Goal: Task Accomplishment & Management: Use online tool/utility

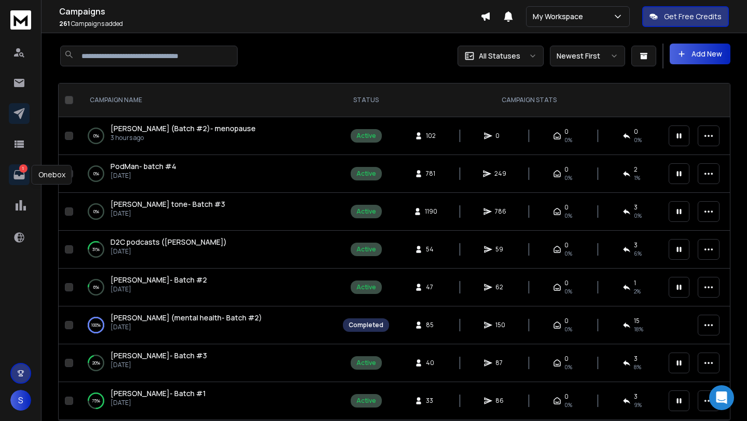
click at [23, 175] on icon at bounding box center [18, 174] width 11 height 9
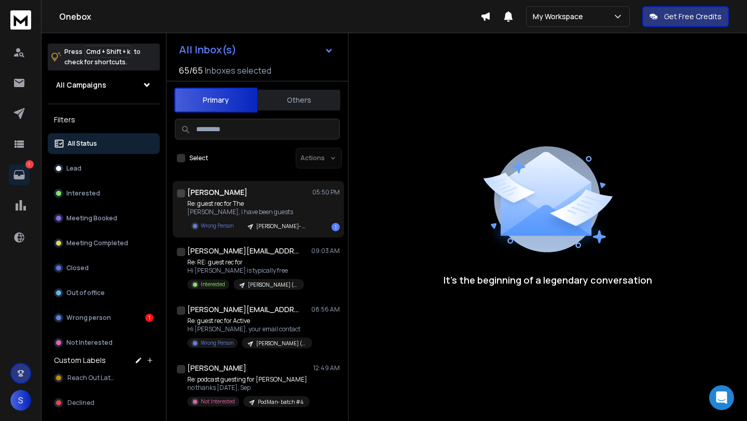
click at [267, 197] on div "Mark Terrill 05:50 PM" at bounding box center [263, 192] width 153 height 10
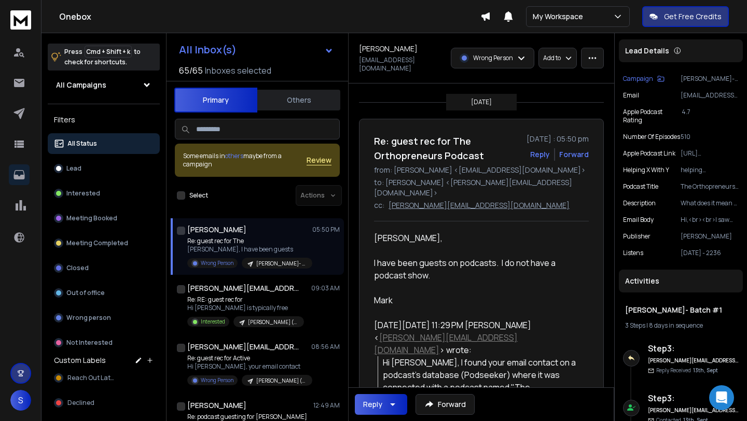
click at [516, 42] on div "Mark Terrill Mark Terrill mark212003@gmail.com Wrong Person Add to Wrong Person…" at bounding box center [482, 58] width 266 height 50
click at [507, 54] on p "Wrong Person" at bounding box center [493, 58] width 40 height 8
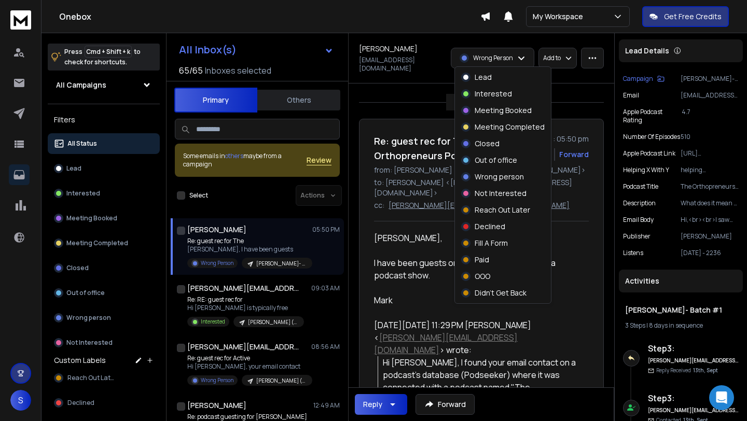
click at [434, 84] on div "Mark Terrill Mark Terrill mark212003@gmail.com Wrong Person Add to Wrong Person…" at bounding box center [482, 243] width 266 height 421
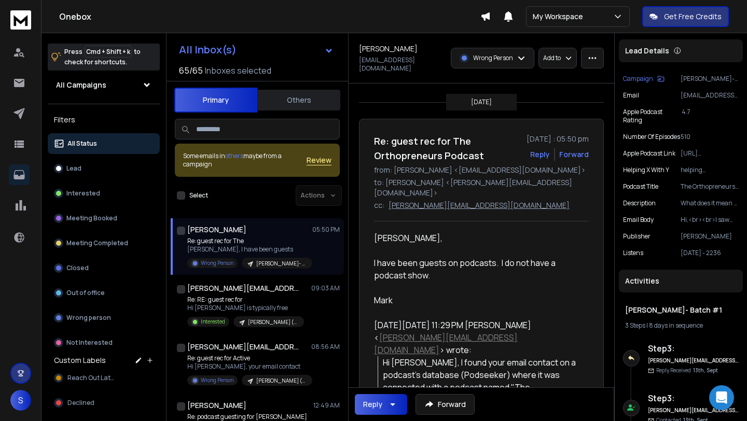
click at [604, 48] on button "button" at bounding box center [592, 58] width 23 height 21
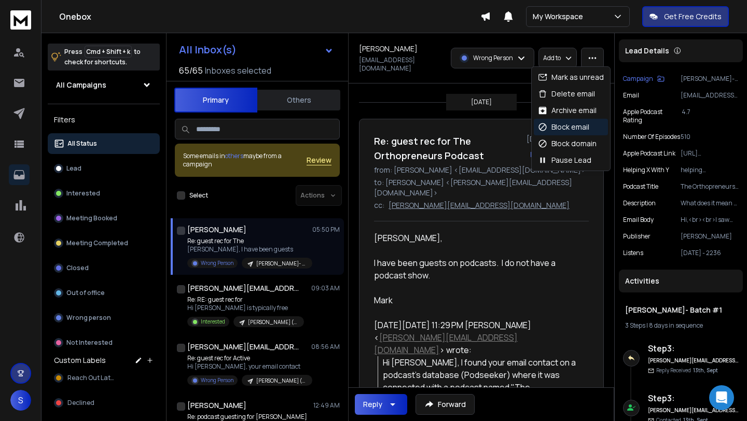
click at [569, 130] on div "Block email" at bounding box center [563, 127] width 51 height 10
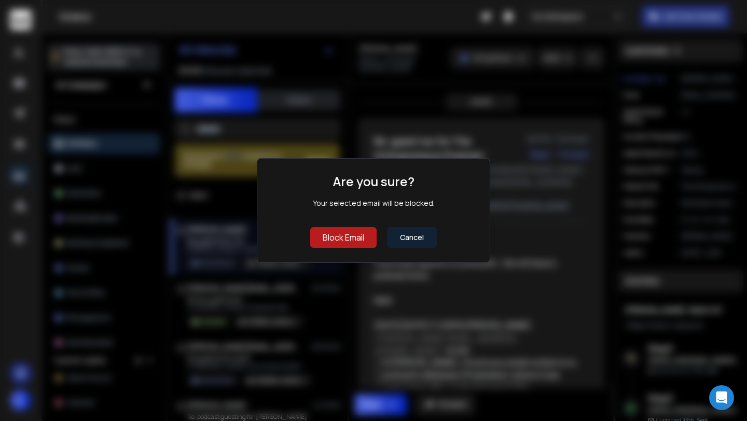
click at [357, 232] on button "Block Email" at bounding box center [343, 237] width 66 height 21
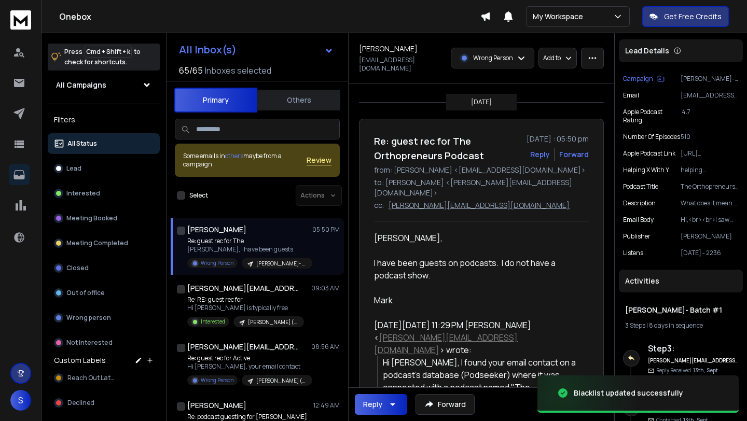
click at [444, 232] on div "Elana, I have been guests on podcasts. I do not have a podcast show. Mark" at bounding box center [477, 269] width 206 height 75
